Goal: Information Seeking & Learning: Stay updated

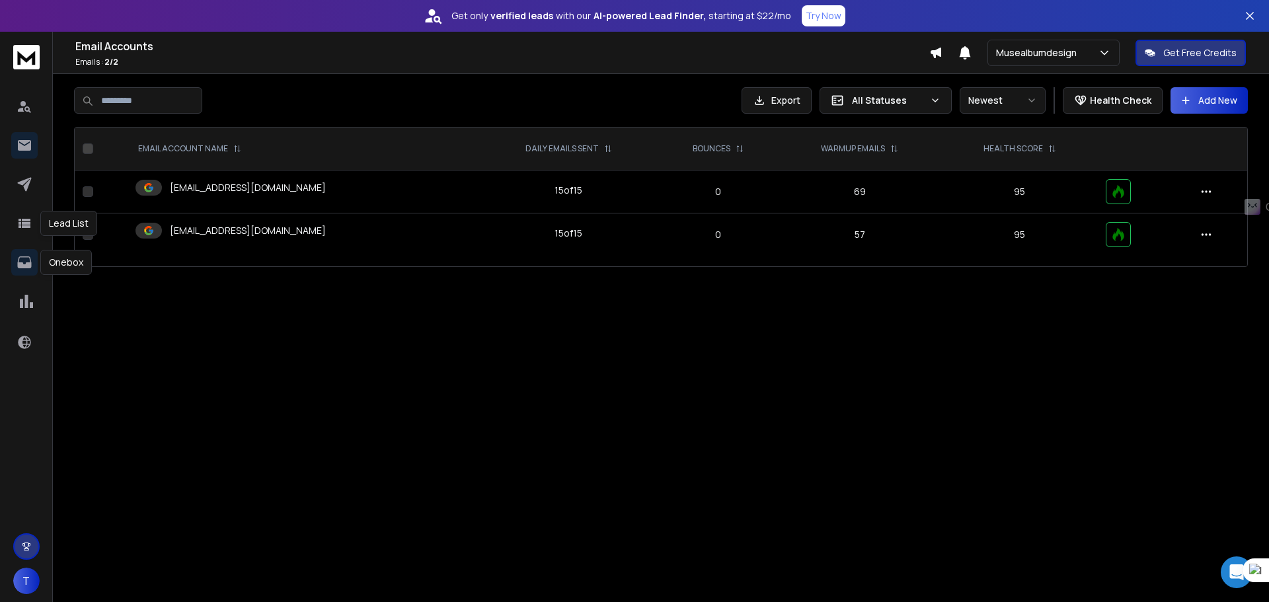
drag, startPoint x: 20, startPoint y: 276, endPoint x: 22, endPoint y: 268, distance: 8.0
click at [20, 276] on div at bounding box center [26, 264] width 30 height 31
click at [22, 263] on icon at bounding box center [24, 262] width 14 height 12
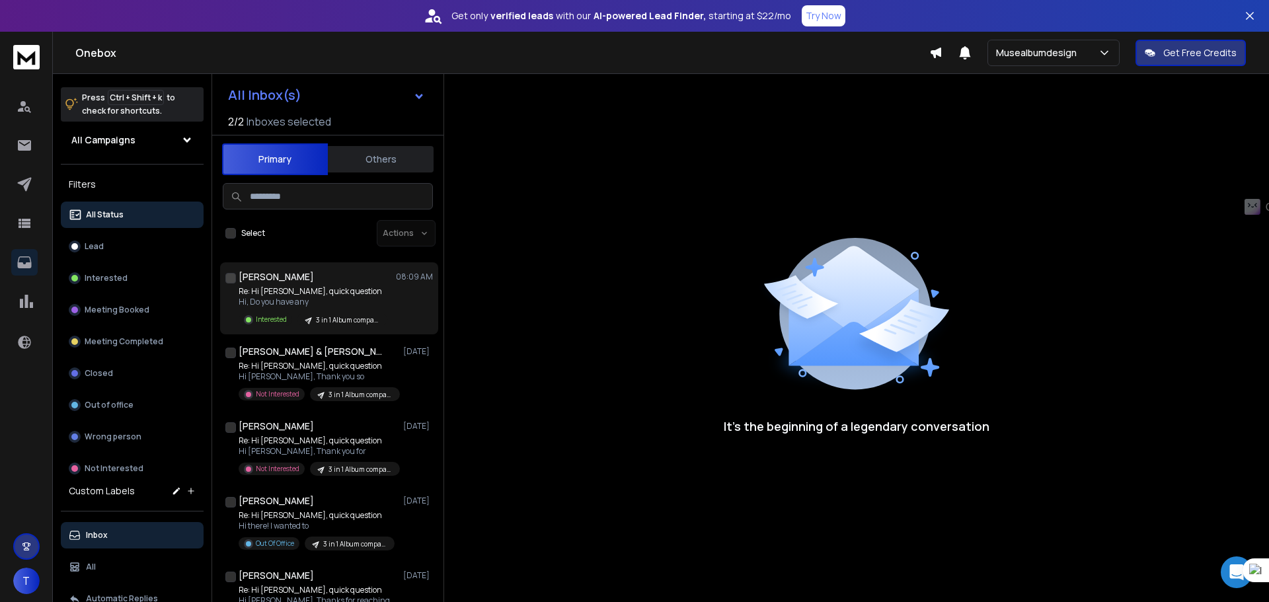
click at [389, 287] on div "Re: Hi [PERSON_NAME], quick question Hi, Do you have any Interested 3 in 1 Albu…" at bounding box center [336, 306] width 194 height 40
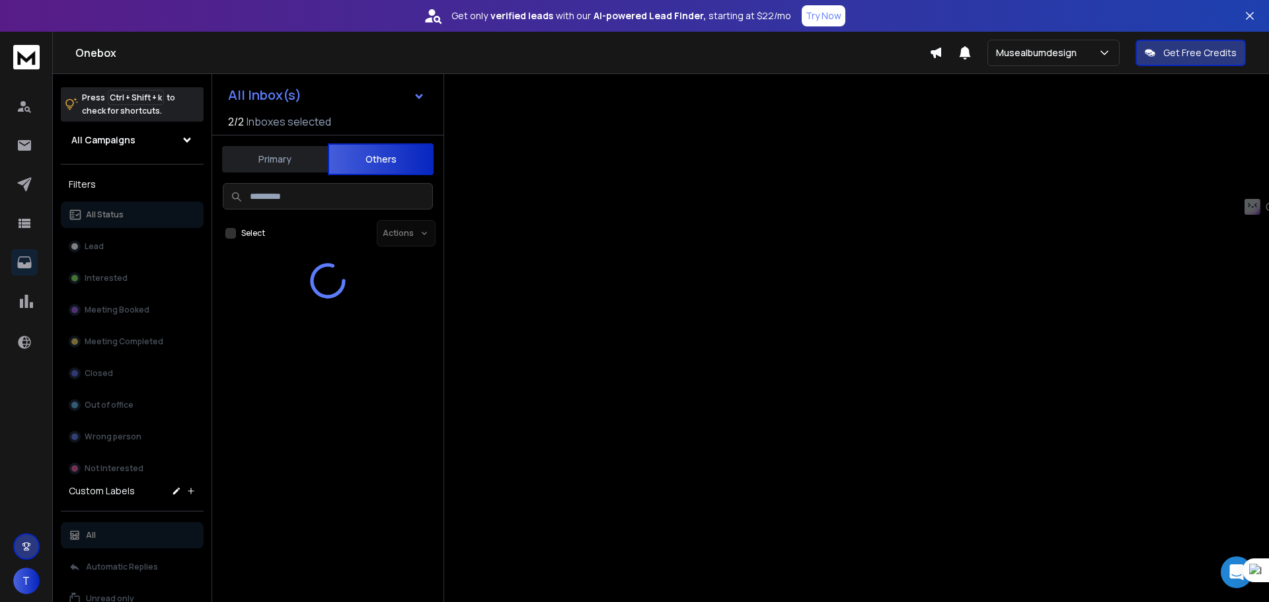
click at [358, 161] on button "Others" at bounding box center [381, 159] width 106 height 32
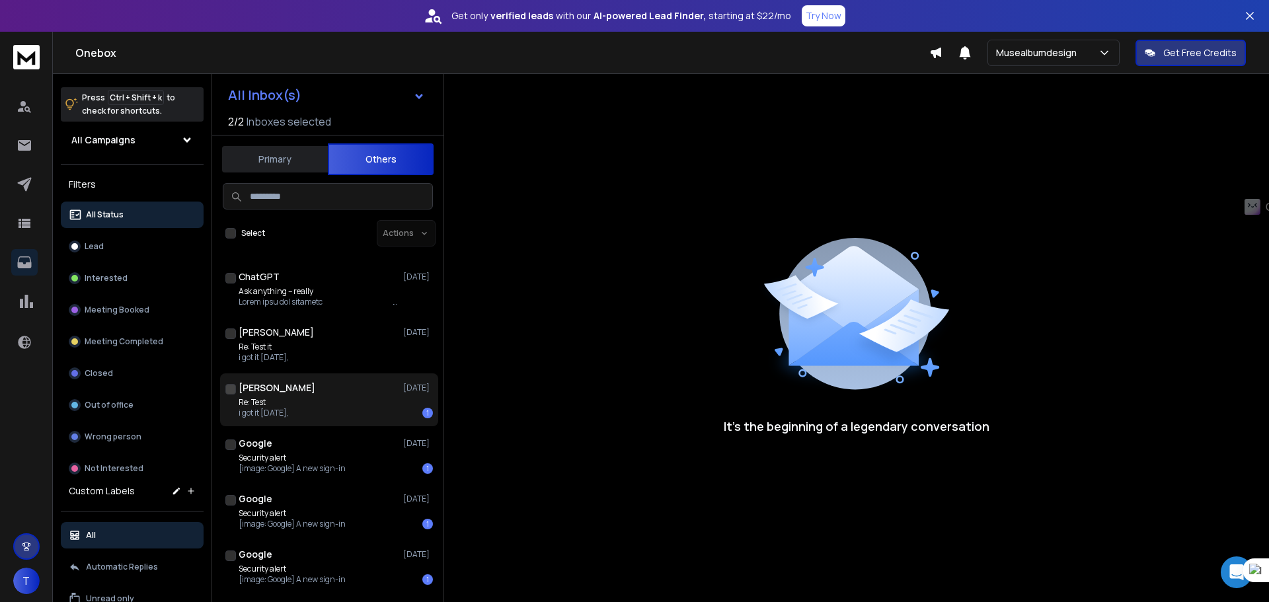
click at [326, 392] on div "[PERSON_NAME] [DATE]" at bounding box center [336, 387] width 194 height 13
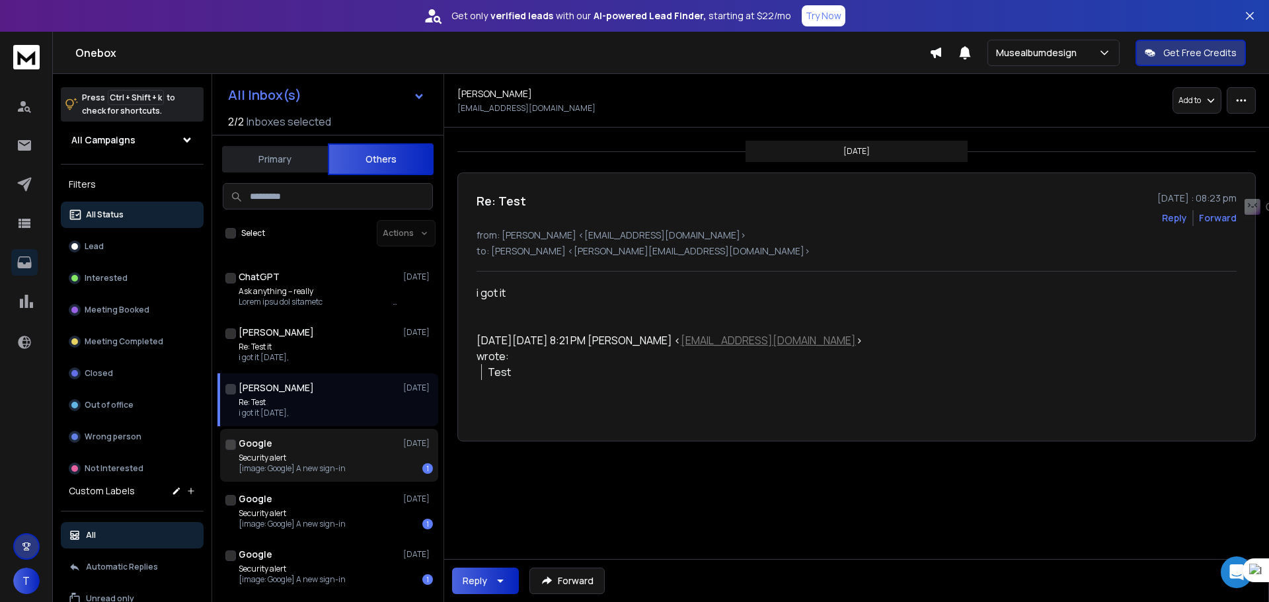
click at [326, 457] on p "Security alert" at bounding box center [292, 458] width 107 height 11
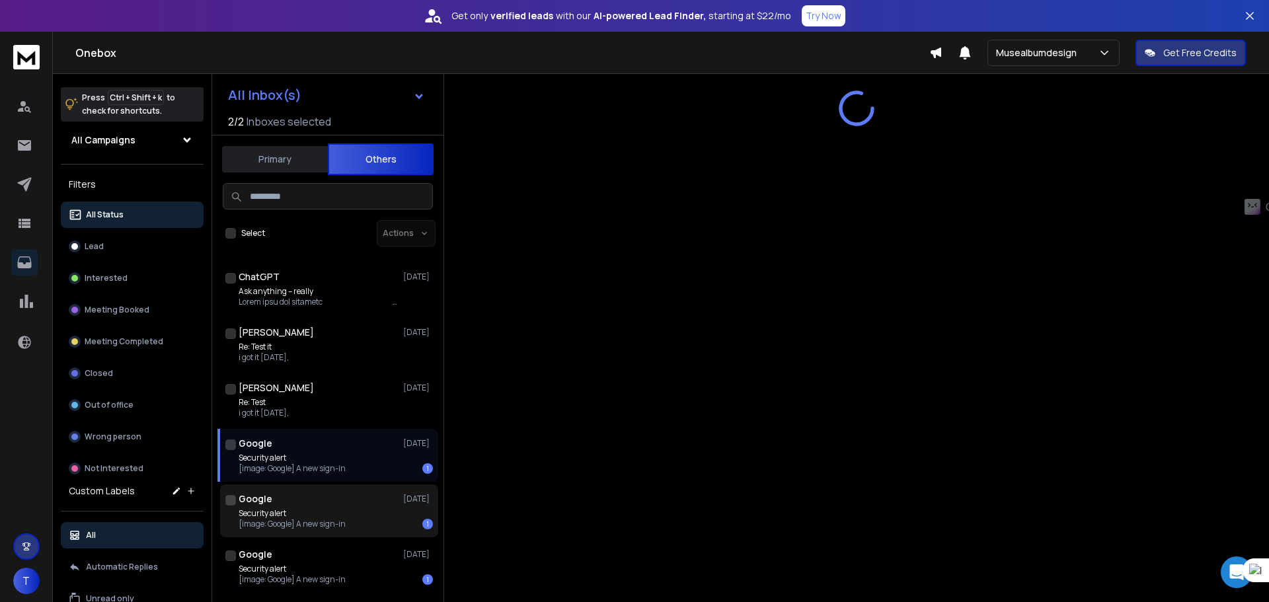
click at [338, 509] on p "Security alert" at bounding box center [292, 513] width 107 height 11
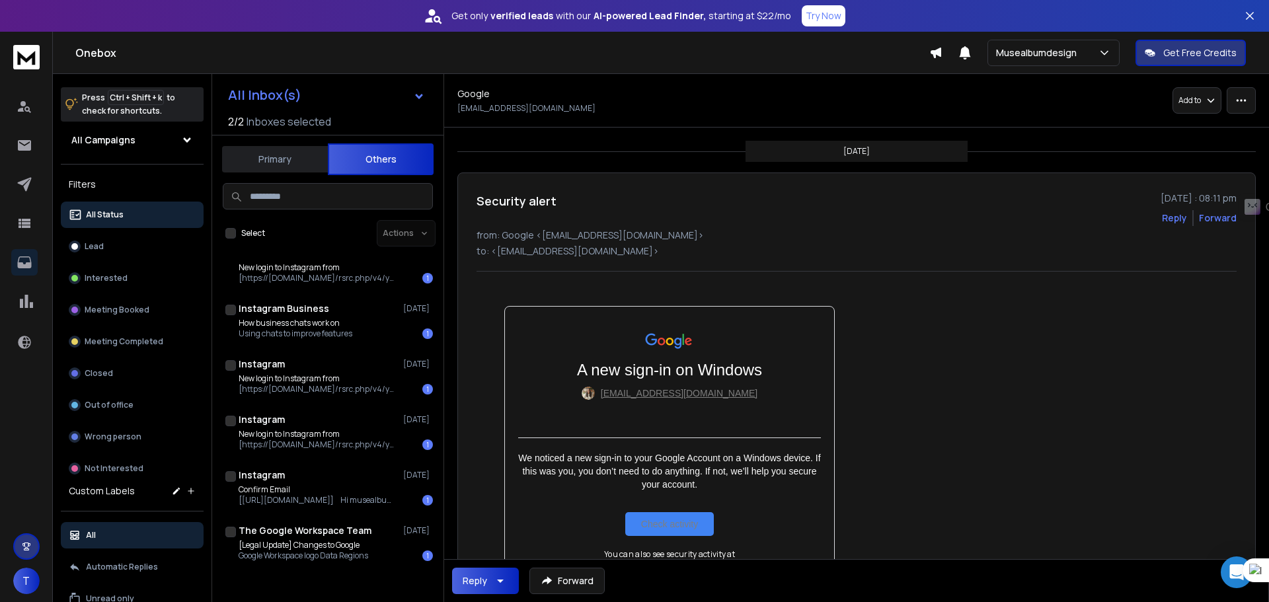
scroll to position [361, 0]
